Goal: Navigation & Orientation: Find specific page/section

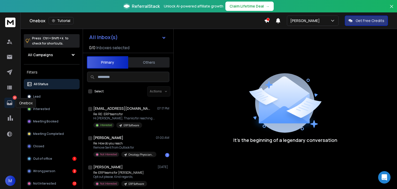
click at [12, 106] on link "20" at bounding box center [9, 102] width 10 height 10
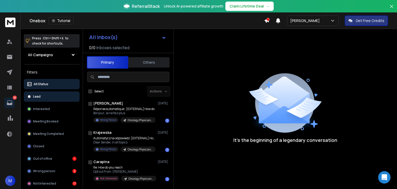
click at [41, 97] on button "Lead" at bounding box center [52, 96] width 56 height 10
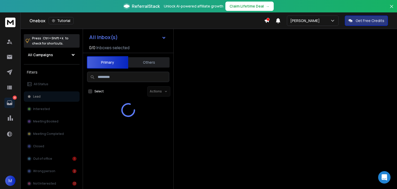
scroll to position [0, 0]
